Goal: Task Accomplishment & Management: Use online tool/utility

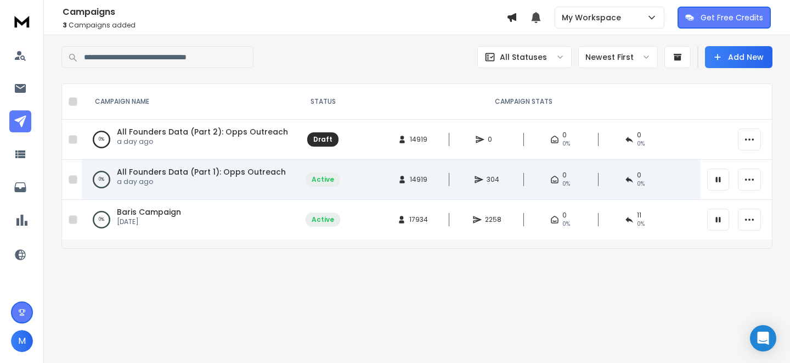
click at [143, 171] on span "All Founders Data (Part 1): Opps Outreach" at bounding box center [201, 171] width 169 height 11
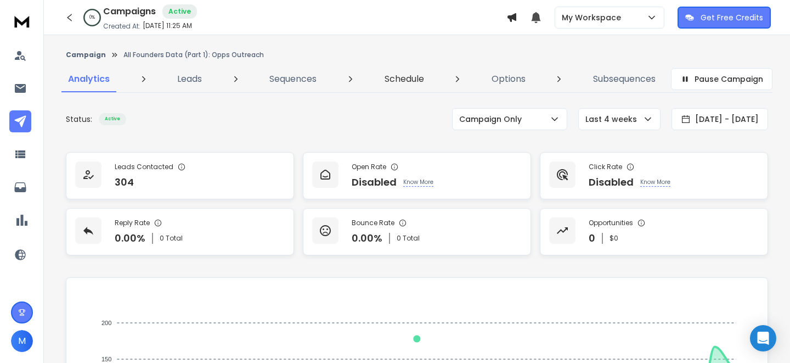
click at [410, 77] on p "Schedule" at bounding box center [405, 78] width 40 height 13
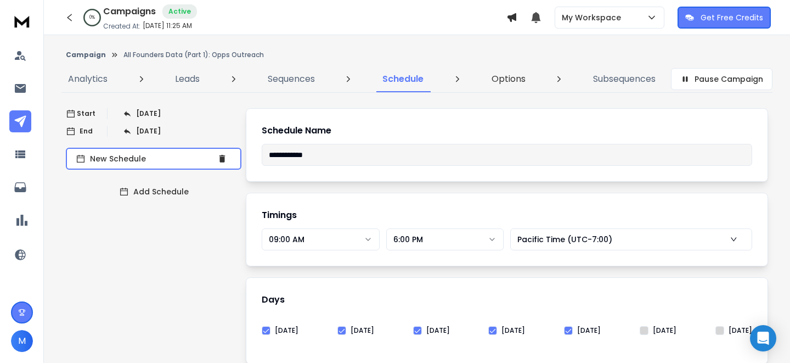
click at [513, 79] on p "Options" at bounding box center [509, 78] width 34 height 13
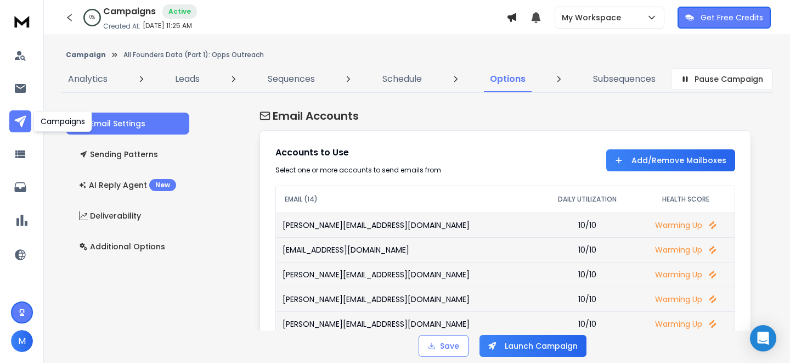
click at [16, 122] on icon at bounding box center [20, 121] width 13 height 13
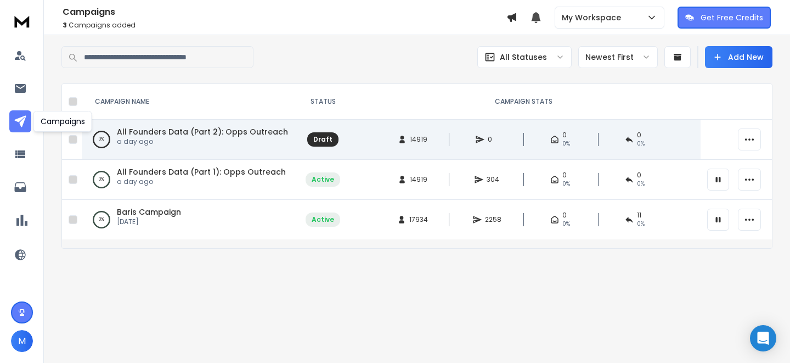
click at [249, 125] on td "0 % All Founders Data (Part 2): Opps Outreach a day ago" at bounding box center [190, 140] width 217 height 40
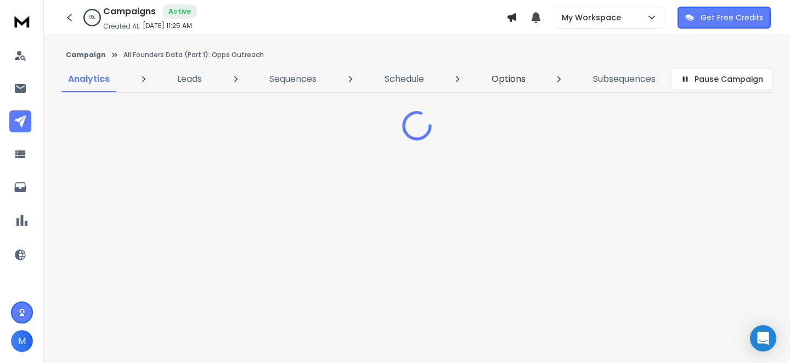
click at [492, 78] on p "Options" at bounding box center [509, 78] width 34 height 13
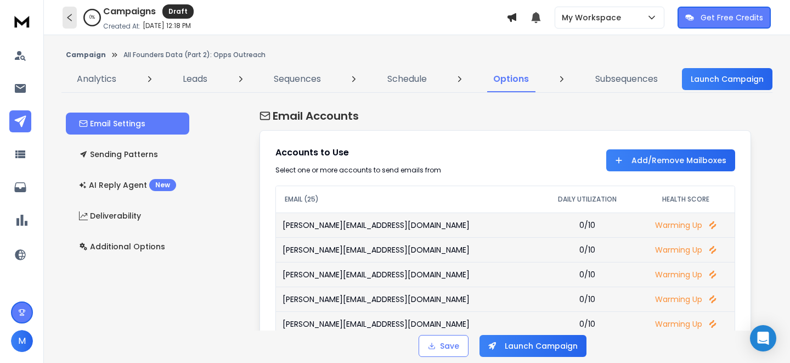
click at [66, 16] on icon at bounding box center [70, 18] width 10 height 10
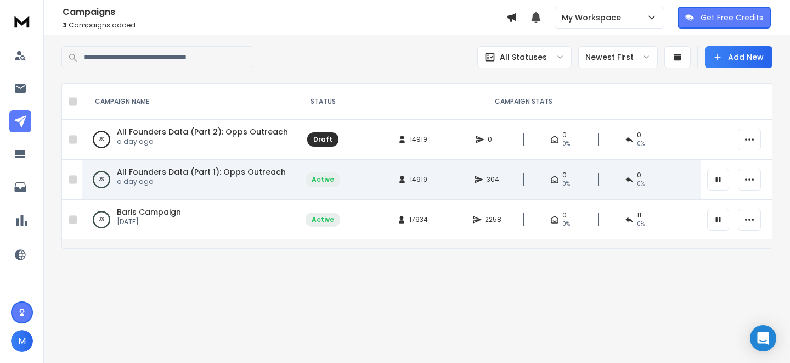
click at [322, 182] on div "Active" at bounding box center [323, 179] width 22 height 9
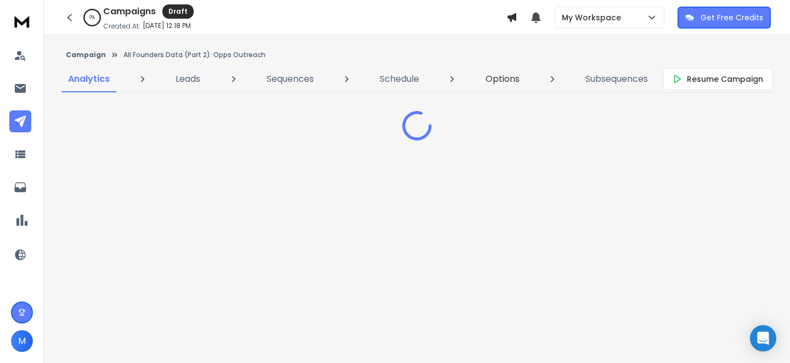
click at [505, 85] on p "Options" at bounding box center [503, 78] width 34 height 13
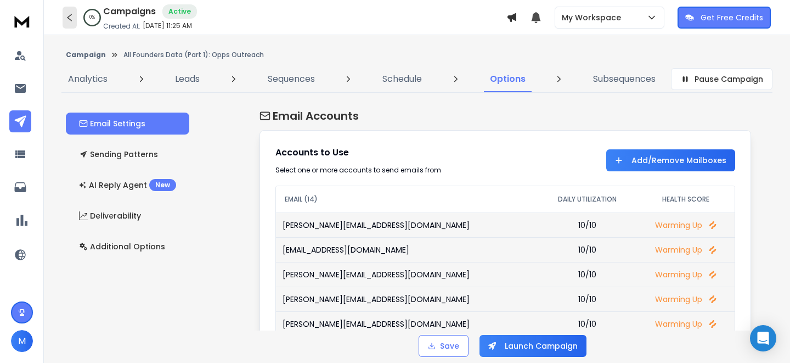
click at [74, 23] on button at bounding box center [70, 18] width 14 height 22
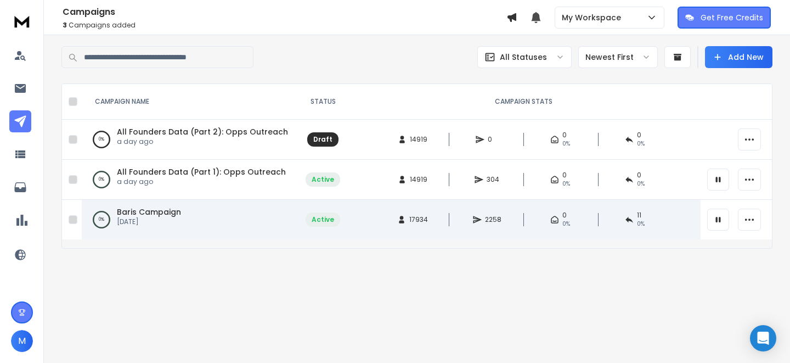
click at [200, 218] on div "0 % Baris Campaign 9 days ago" at bounding box center [190, 219] width 195 height 26
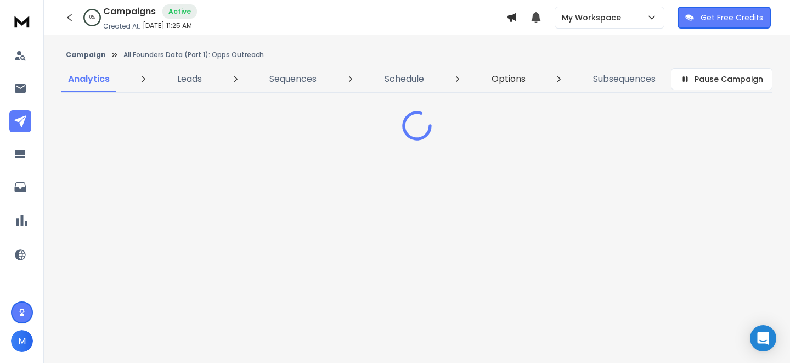
click at [504, 80] on p "Options" at bounding box center [509, 78] width 34 height 13
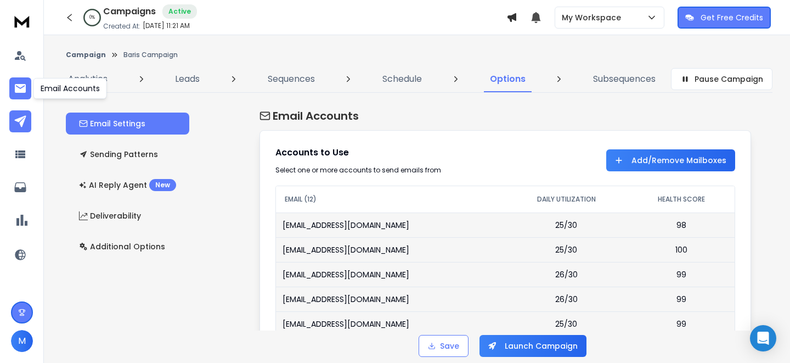
click at [22, 92] on icon at bounding box center [20, 88] width 11 height 9
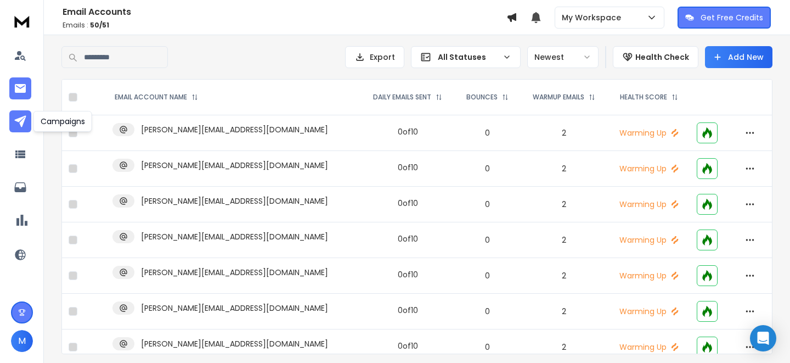
click at [19, 129] on link at bounding box center [20, 121] width 22 height 22
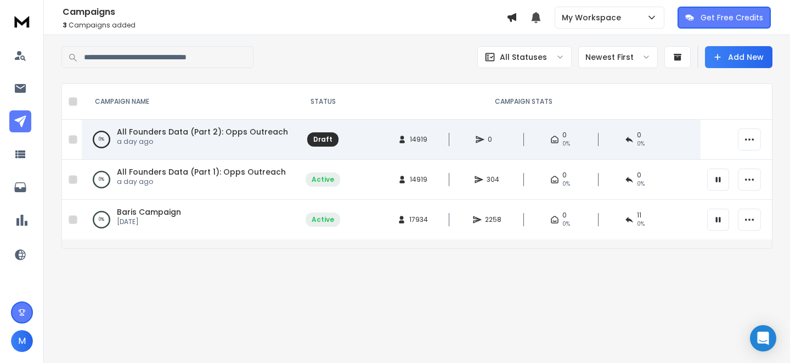
click at [212, 140] on p "a day ago" at bounding box center [202, 141] width 171 height 9
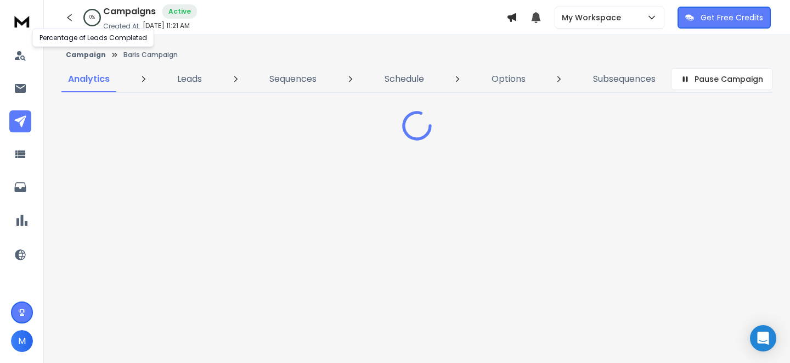
click at [78, 18] on div "0 % Campaigns Active Created At: Aug 06, 2025, 11:21 AM" at bounding box center [130, 17] width 134 height 26
click at [71, 18] on icon at bounding box center [70, 18] width 10 height 10
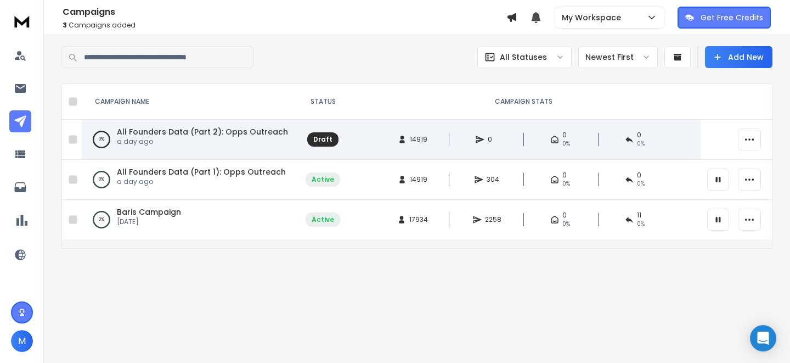
click at [169, 130] on span "All Founders Data (Part 2): Opps Outreach" at bounding box center [202, 131] width 171 height 11
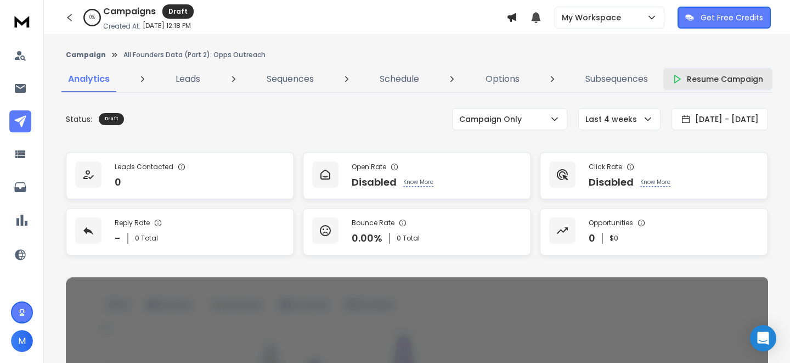
click at [678, 82] on icon at bounding box center [678, 79] width 10 height 10
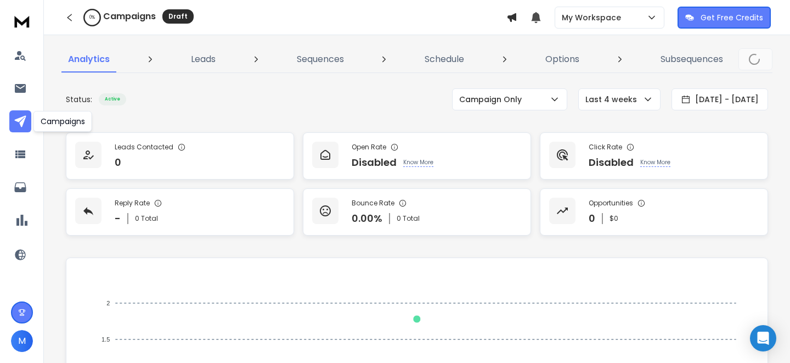
click at [21, 117] on icon at bounding box center [20, 121] width 12 height 12
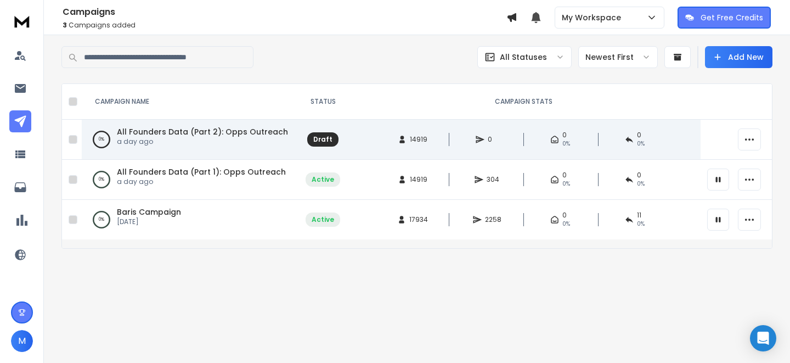
click at [188, 131] on span "All Founders Data (Part 2): Opps Outreach" at bounding box center [202, 131] width 171 height 11
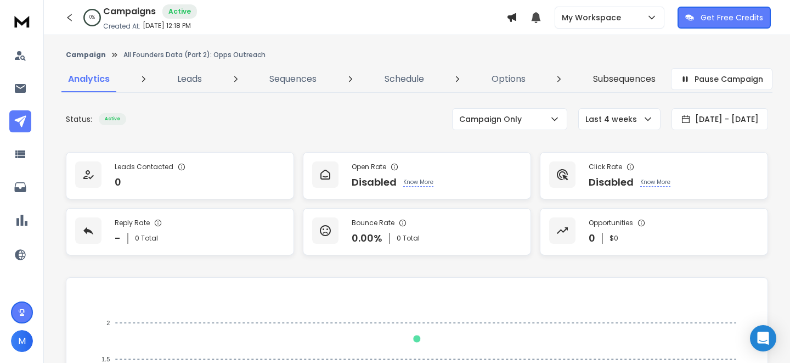
click at [618, 78] on p "Subsequences" at bounding box center [624, 78] width 63 height 13
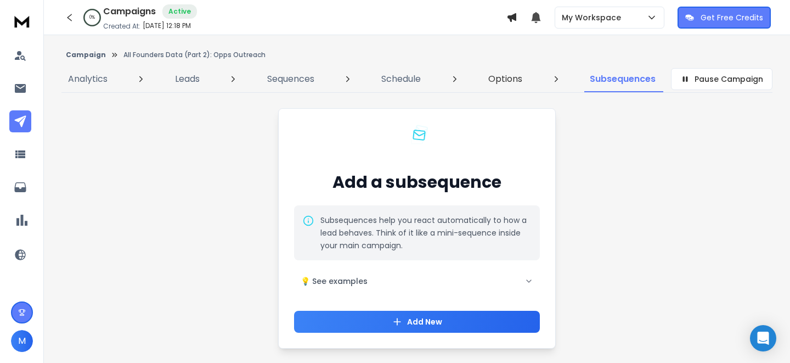
click at [519, 81] on p "Options" at bounding box center [505, 78] width 34 height 13
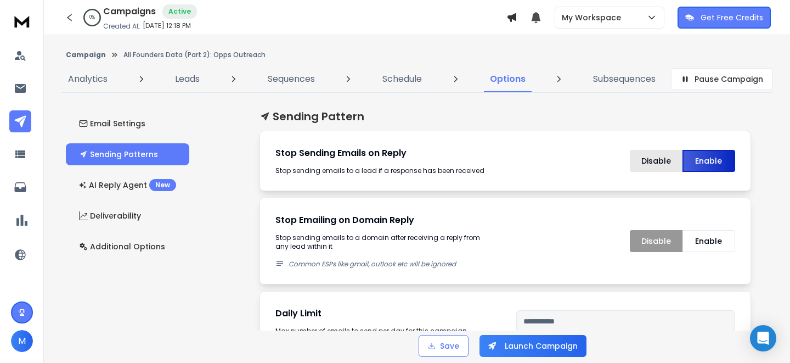
scroll to position [363, 0]
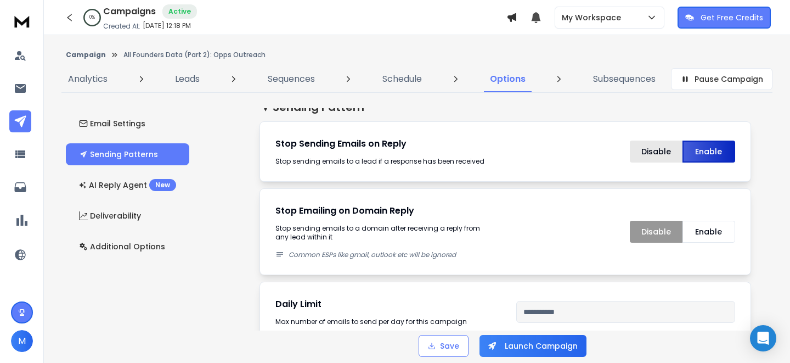
click at [520, 351] on button "Launch Campaign" at bounding box center [533, 346] width 107 height 22
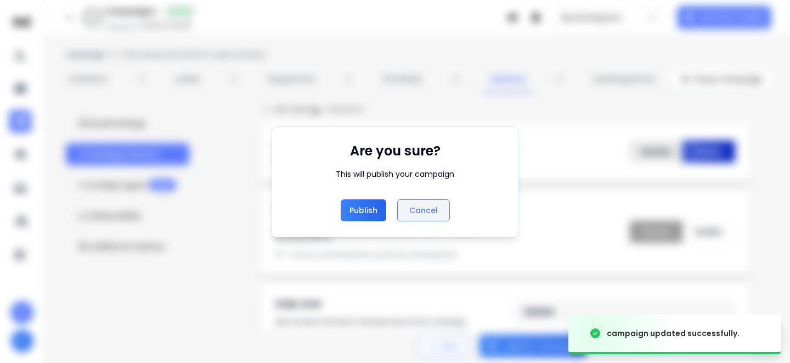
click at [362, 220] on button "Publish" at bounding box center [364, 210] width 46 height 22
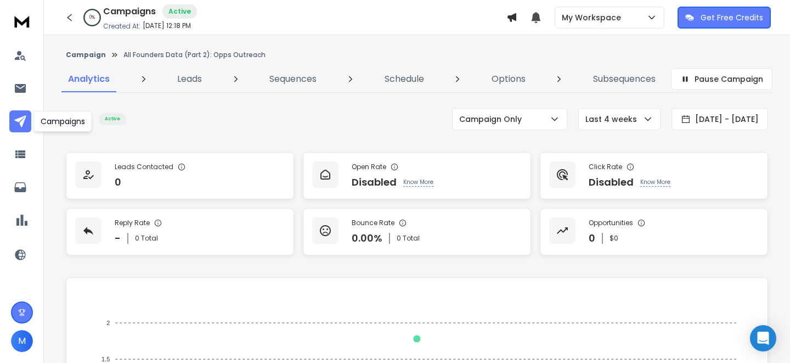
click at [23, 122] on icon at bounding box center [20, 121] width 12 height 12
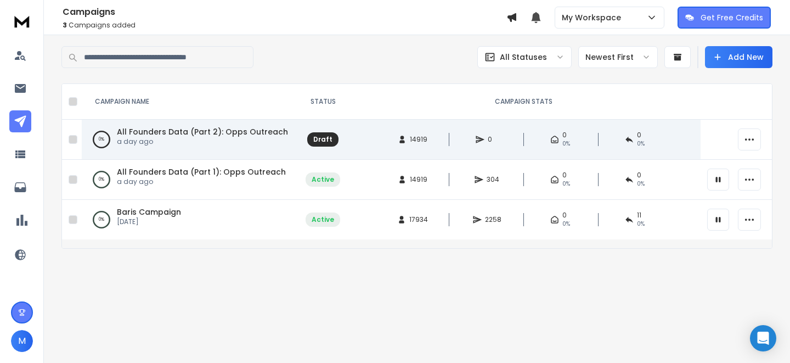
click at [746, 144] on icon "button" at bounding box center [749, 139] width 11 height 11
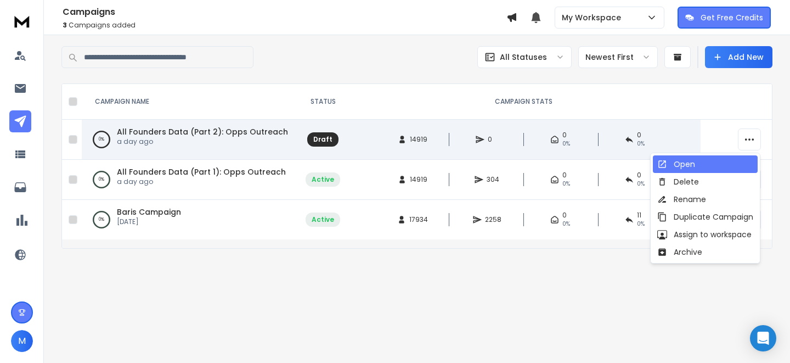
click at [747, 142] on icon "button" at bounding box center [749, 139] width 11 height 11
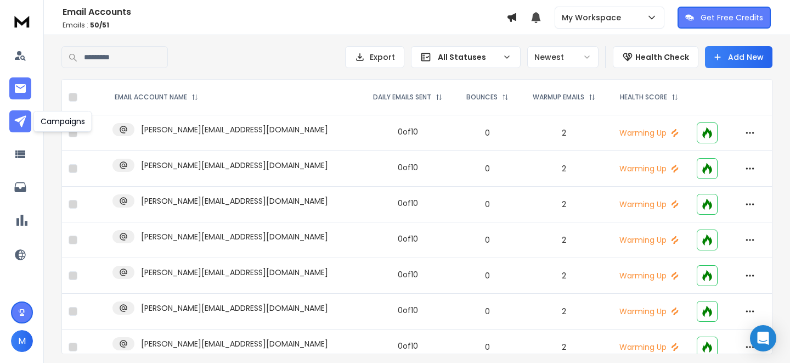
click at [24, 117] on icon at bounding box center [20, 121] width 12 height 12
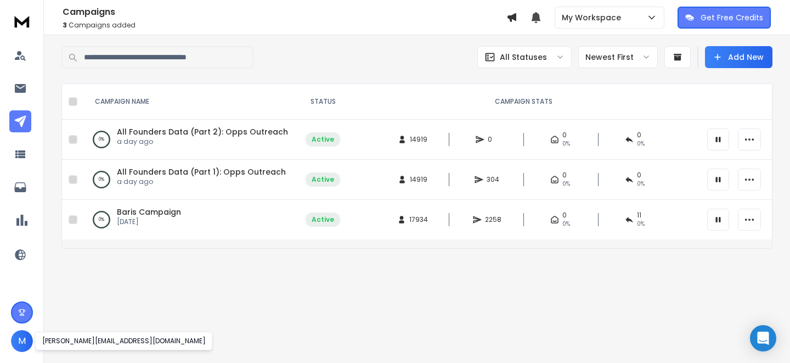
click at [21, 342] on span "M" at bounding box center [22, 341] width 22 height 22
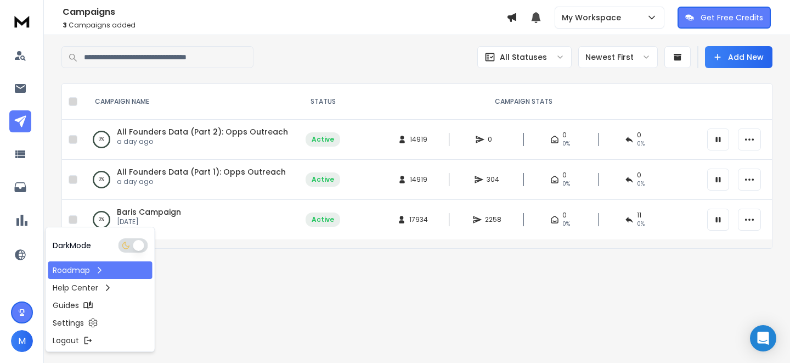
click at [82, 271] on p "Roadmap" at bounding box center [71, 269] width 37 height 11
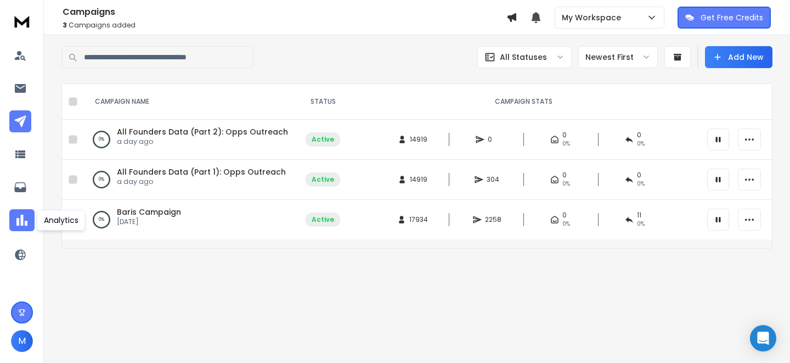
click at [21, 227] on icon at bounding box center [22, 220] width 16 height 16
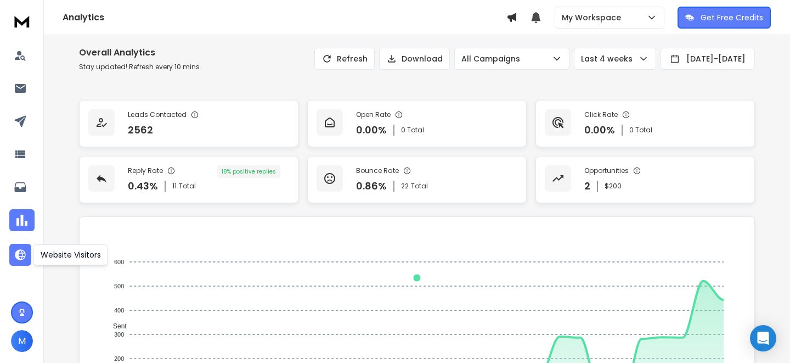
click at [20, 254] on icon at bounding box center [20, 254] width 13 height 13
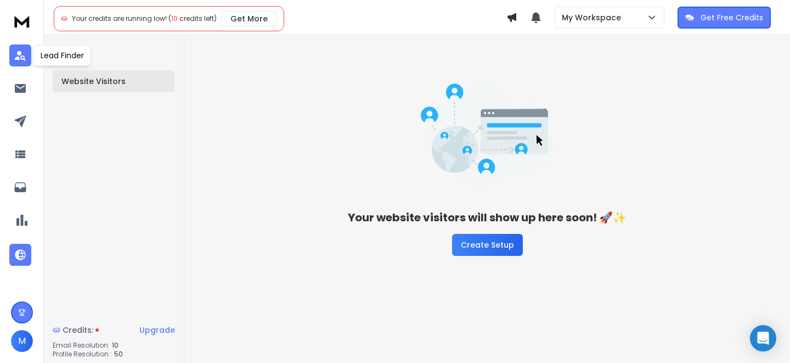
click at [26, 61] on icon at bounding box center [20, 55] width 13 height 13
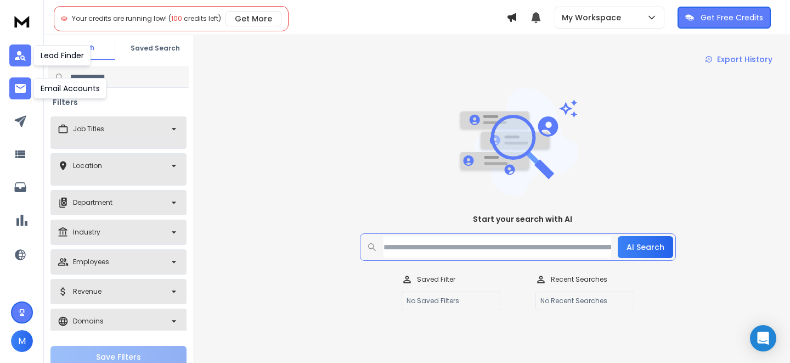
click at [22, 91] on icon at bounding box center [20, 88] width 11 height 9
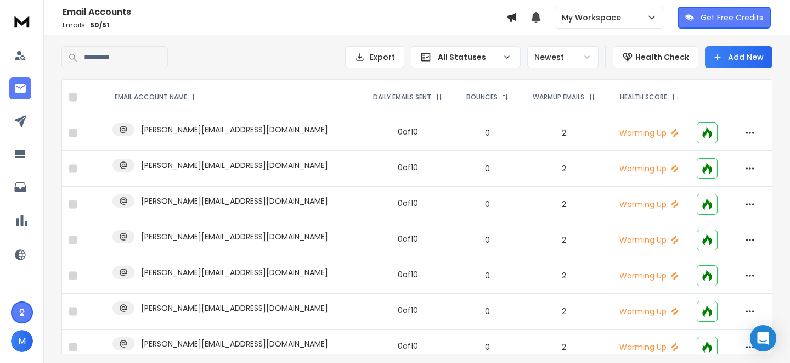
click at [19, 20] on img at bounding box center [22, 21] width 22 height 20
